Goal: Task Accomplishment & Management: Use online tool/utility

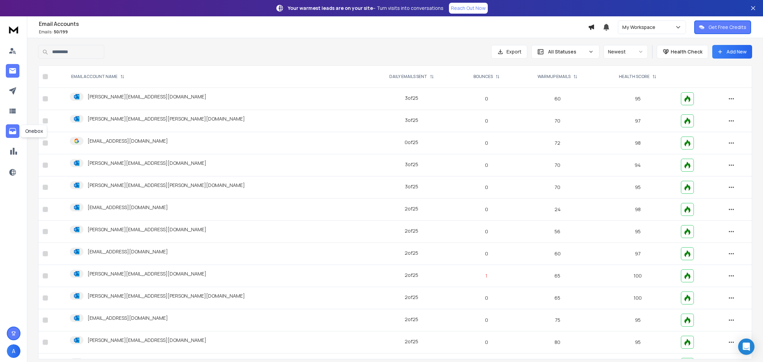
click at [11, 131] on icon at bounding box center [13, 131] width 8 height 8
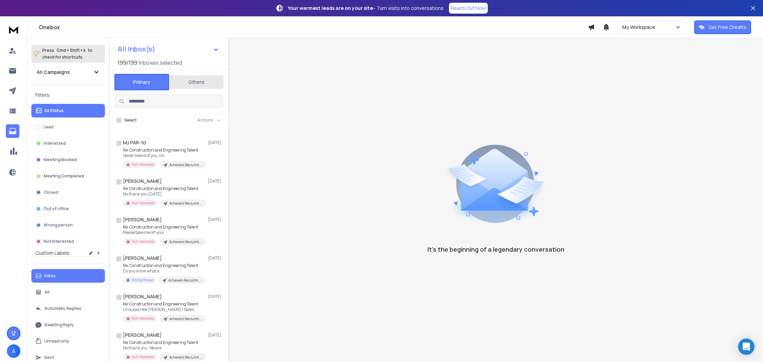
scroll to position [30, 0]
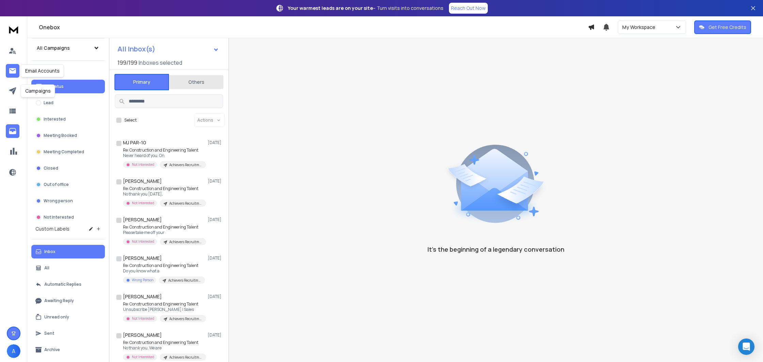
click at [9, 68] on icon at bounding box center [13, 71] width 8 height 8
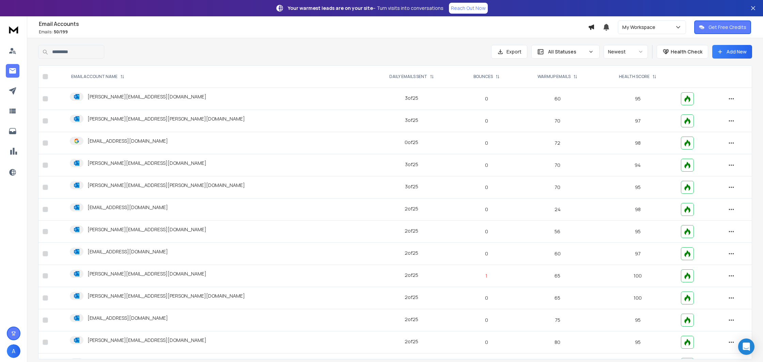
click at [582, 45] on div "All Statuses" at bounding box center [565, 52] width 68 height 14
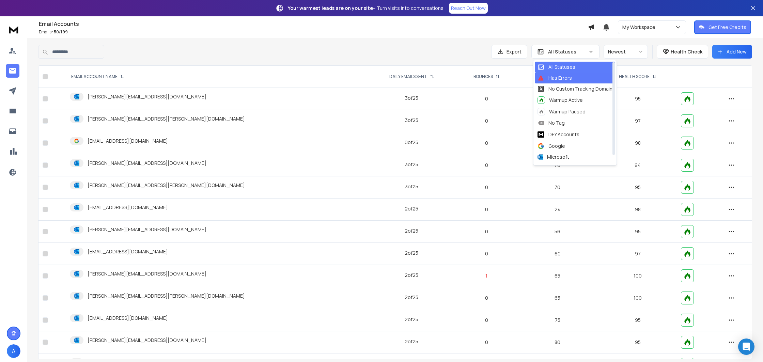
click at [563, 78] on div "Has Errors" at bounding box center [554, 78] width 34 height 7
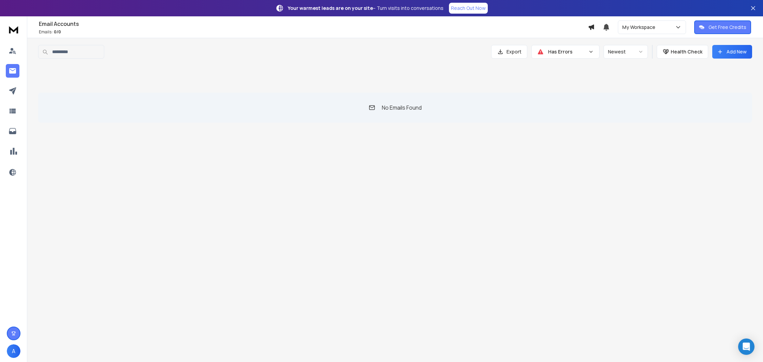
click at [557, 57] on div "Has Errors" at bounding box center [565, 52] width 68 height 14
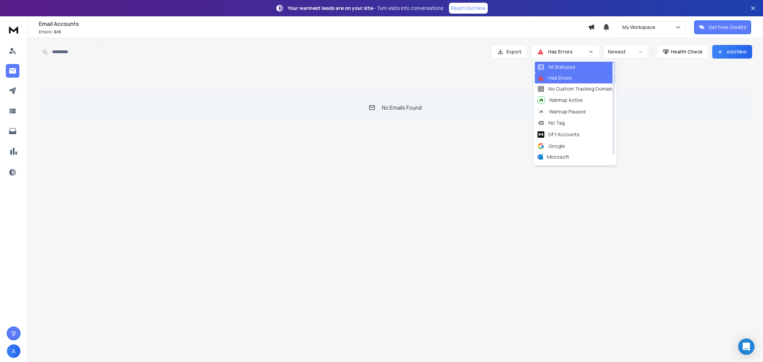
click at [555, 70] on div "All Statuses" at bounding box center [556, 67] width 38 height 7
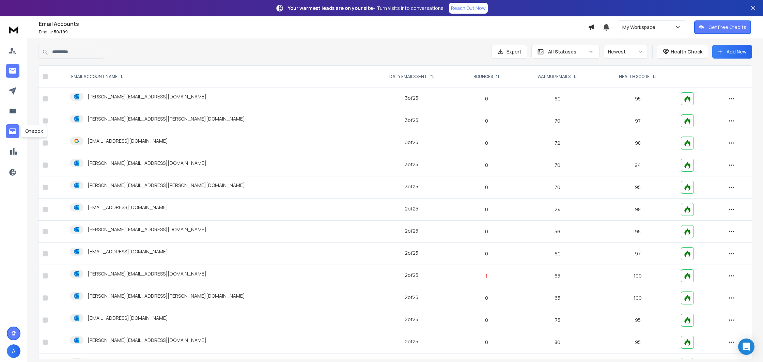
click at [15, 133] on icon at bounding box center [12, 131] width 7 height 6
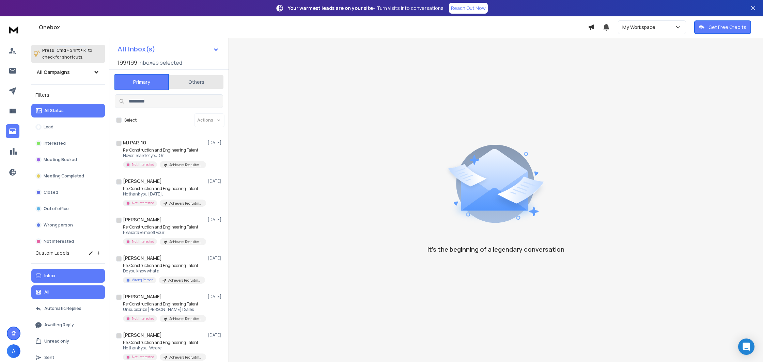
click at [62, 291] on button "All" at bounding box center [68, 292] width 74 height 14
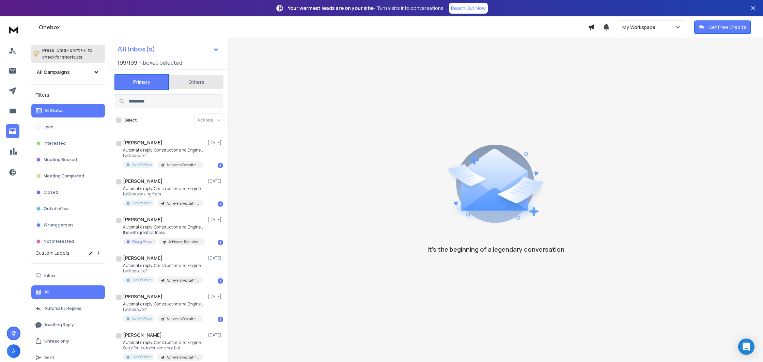
scroll to position [30, 0]
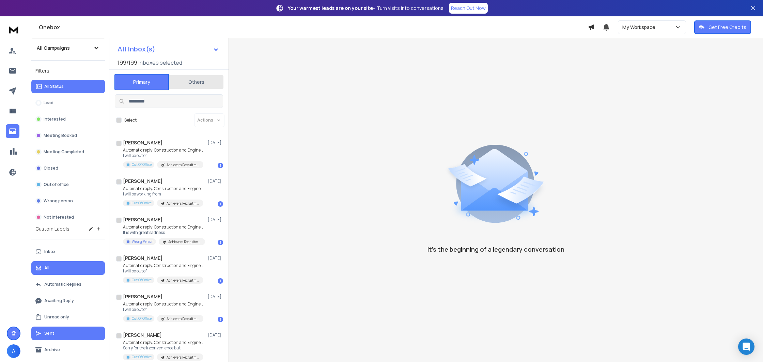
click at [67, 327] on button "Sent" at bounding box center [68, 334] width 74 height 14
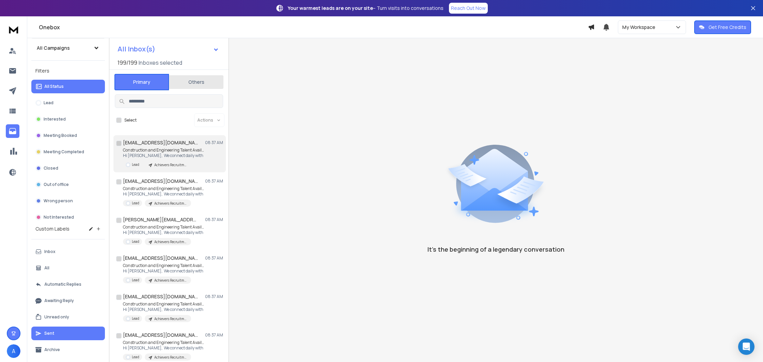
click at [207, 155] on div "Construction and Engineering Talent Available Hi [PERSON_NAME], We connect dail…" at bounding box center [173, 157] width 100 height 21
